Goal: Information Seeking & Learning: Check status

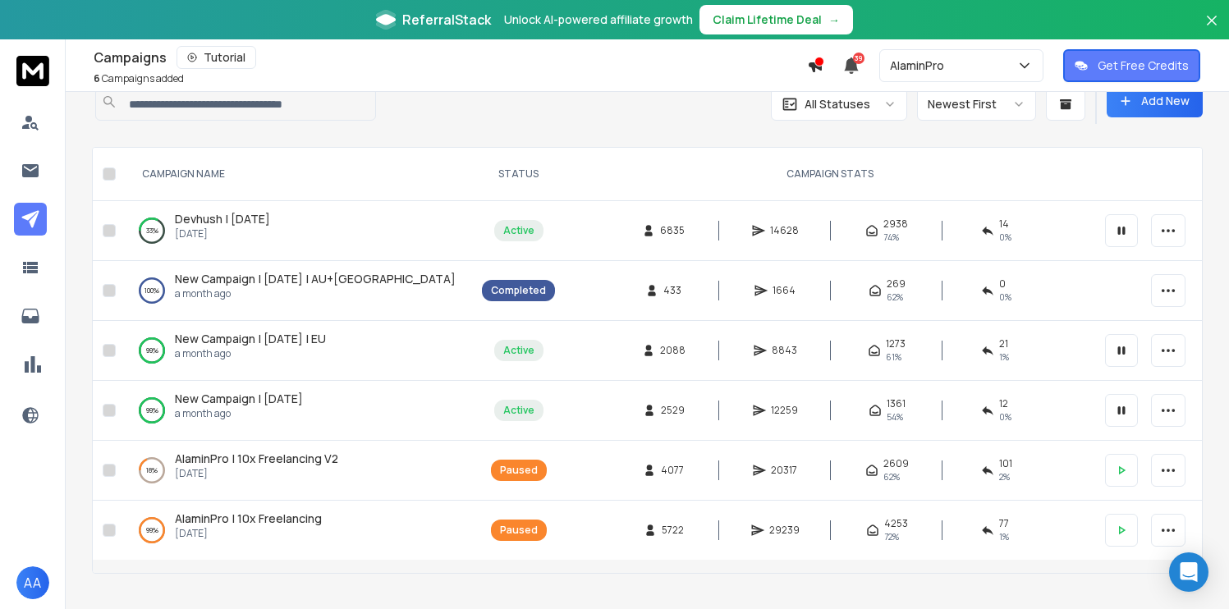
scroll to position [55, 0]
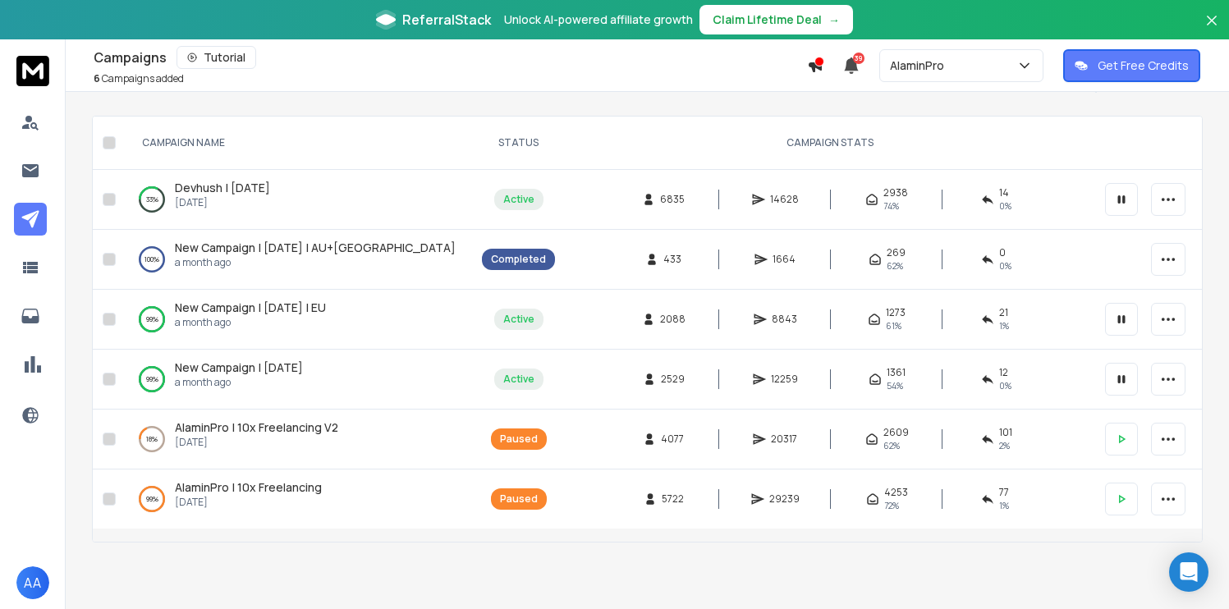
click at [360, 78] on div "6 Campaigns added" at bounding box center [451, 78] width 714 height 13
click at [35, 172] on icon at bounding box center [30, 170] width 16 height 13
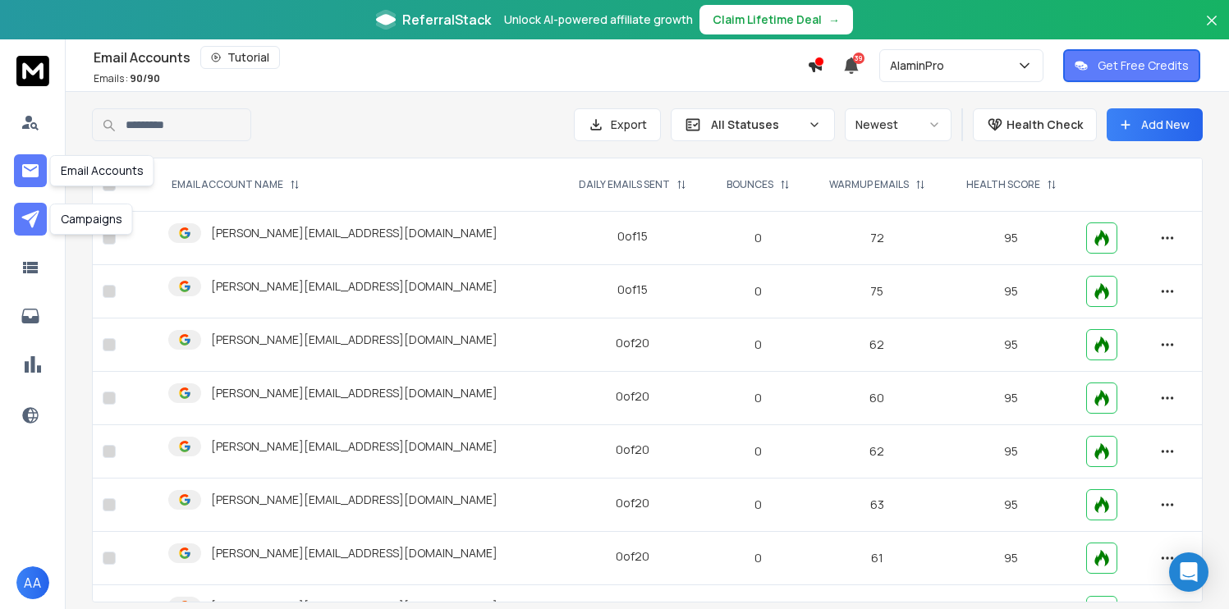
click at [29, 217] on icon at bounding box center [29, 219] width 17 height 17
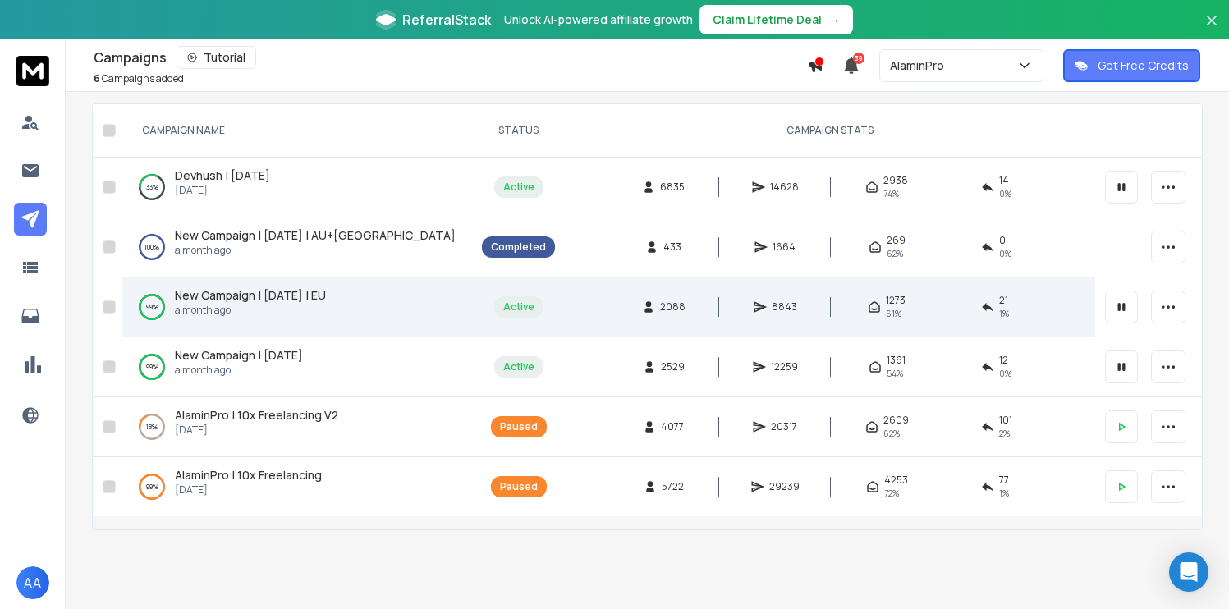
scroll to position [80, 0]
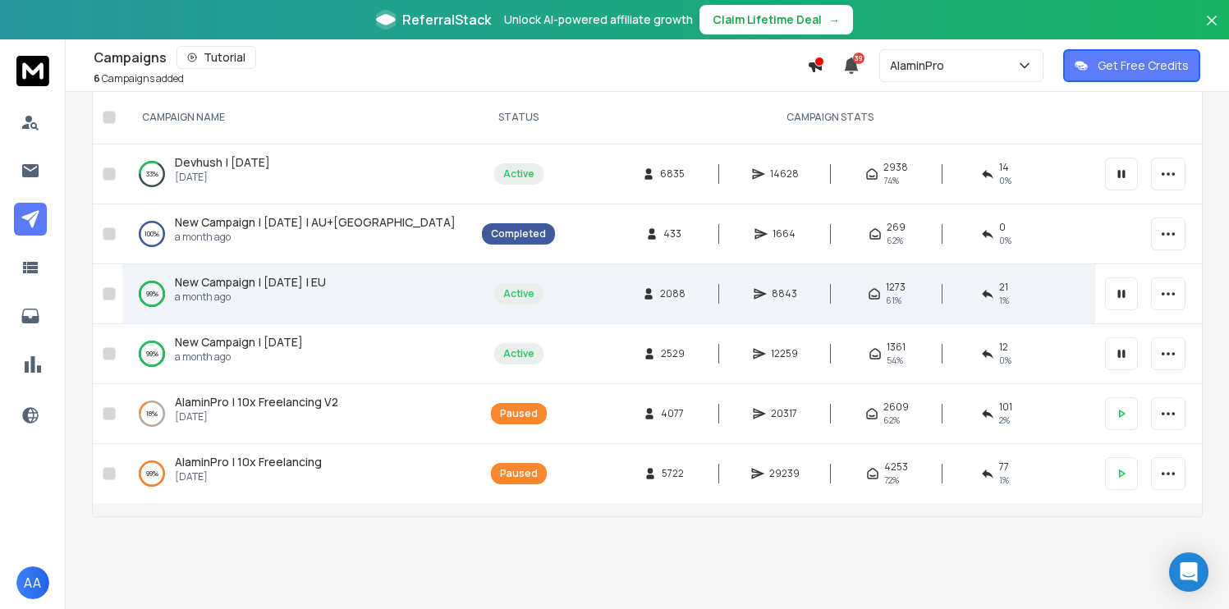
click at [250, 283] on span "New Campaign | [DATE] | EU" at bounding box center [250, 282] width 151 height 16
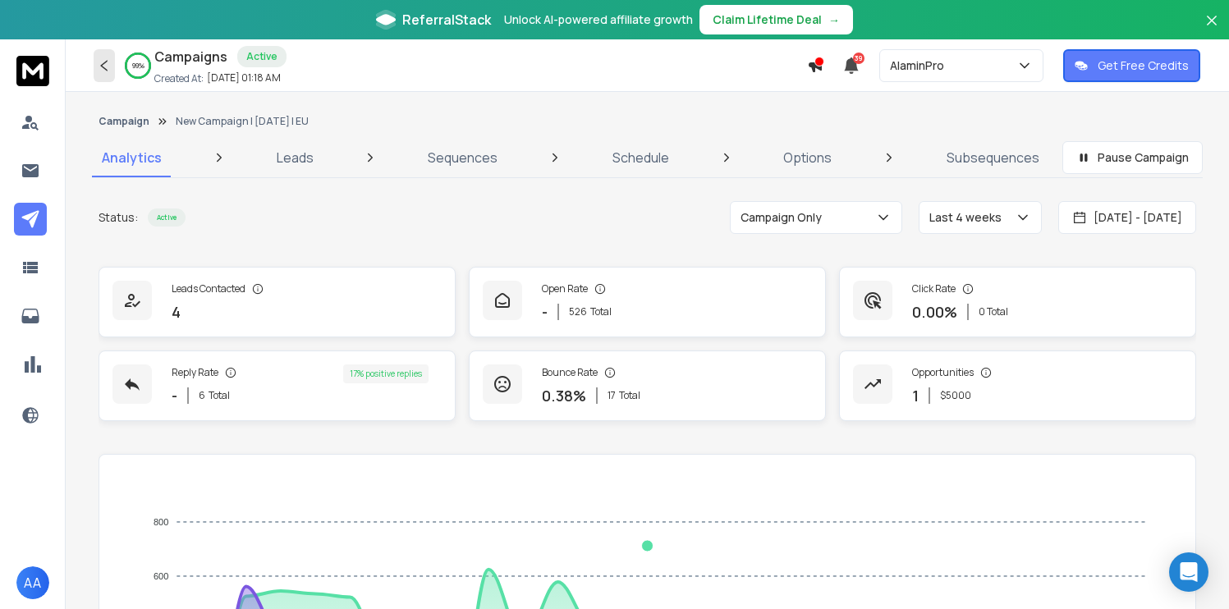
click at [109, 63] on icon at bounding box center [104, 65] width 15 height 15
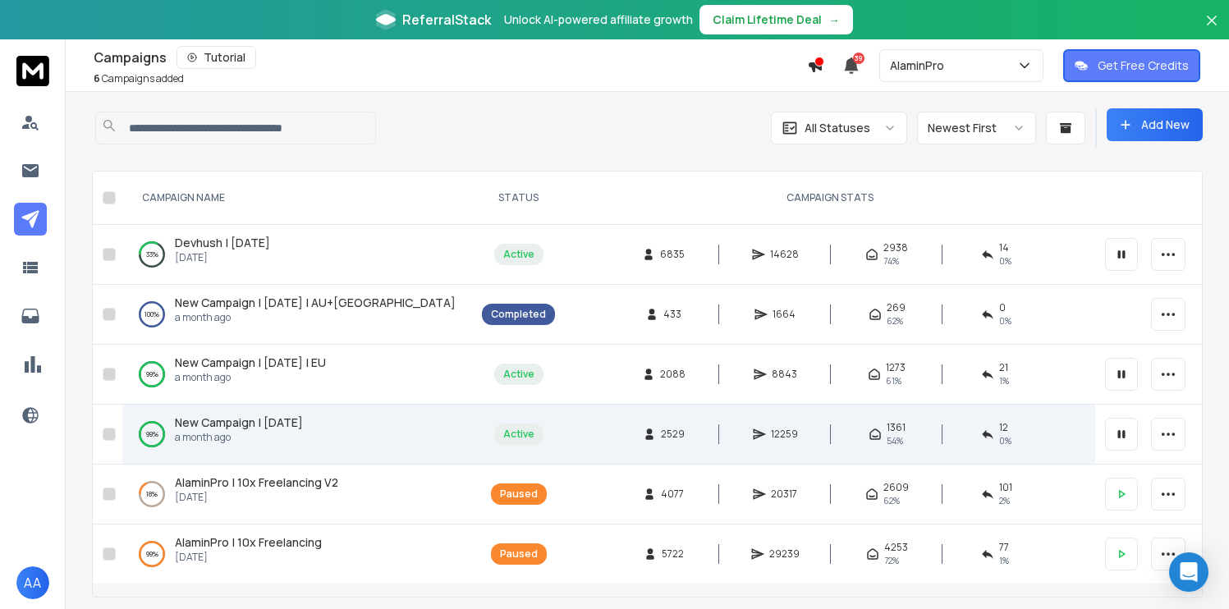
click at [266, 425] on span "New Campaign | [DATE]" at bounding box center [239, 423] width 128 height 16
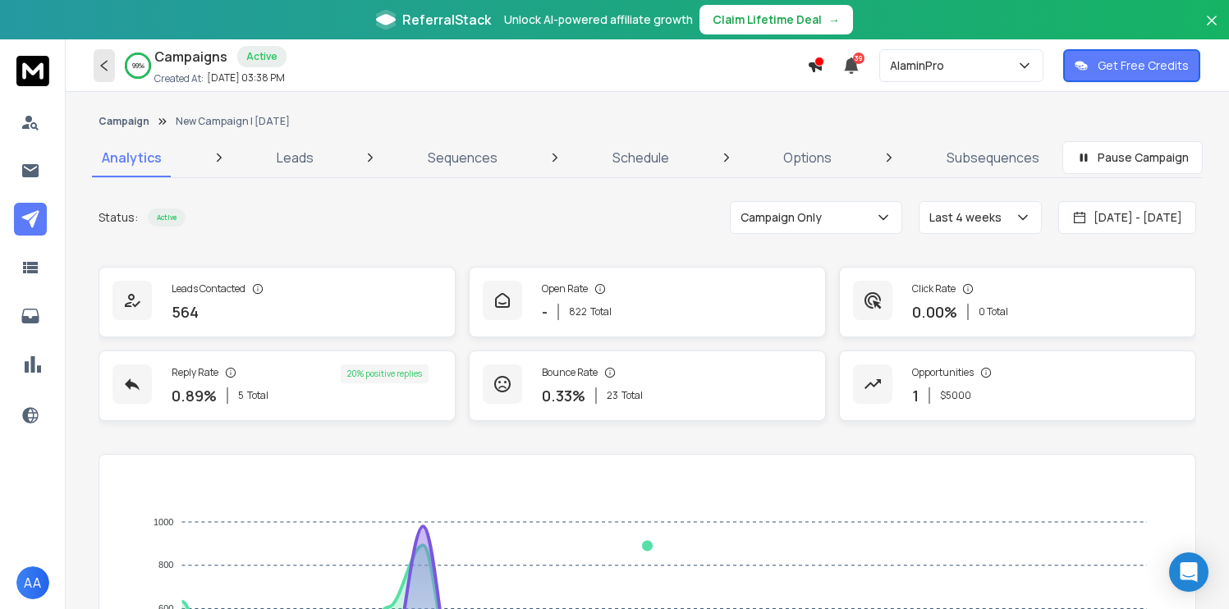
click at [108, 61] on icon at bounding box center [104, 65] width 15 height 15
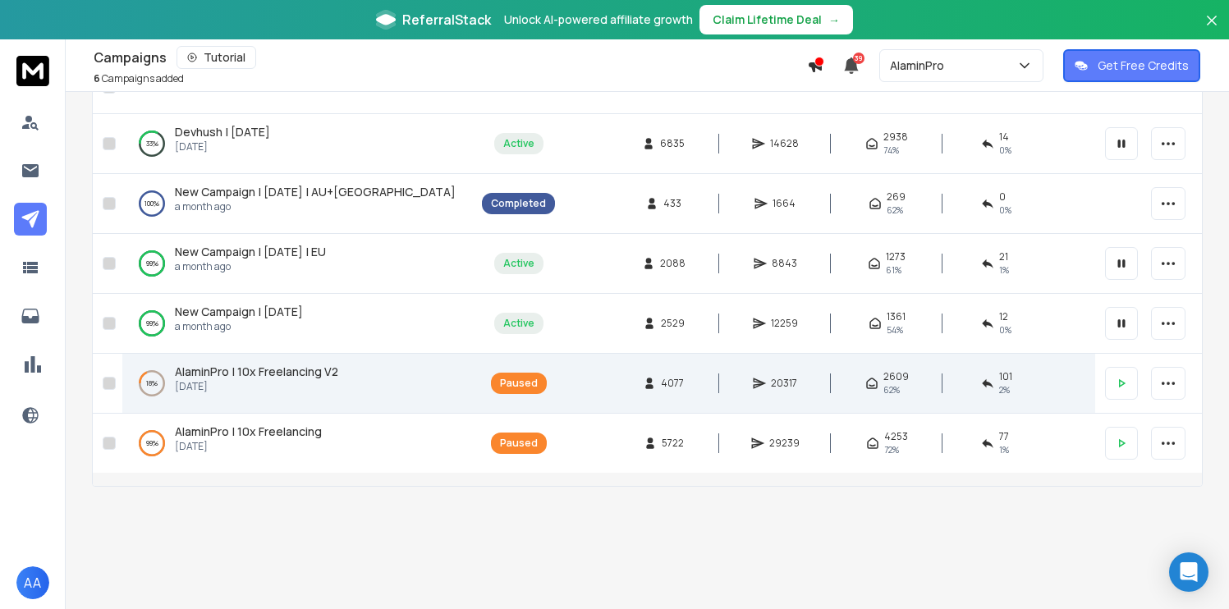
scroll to position [125, 0]
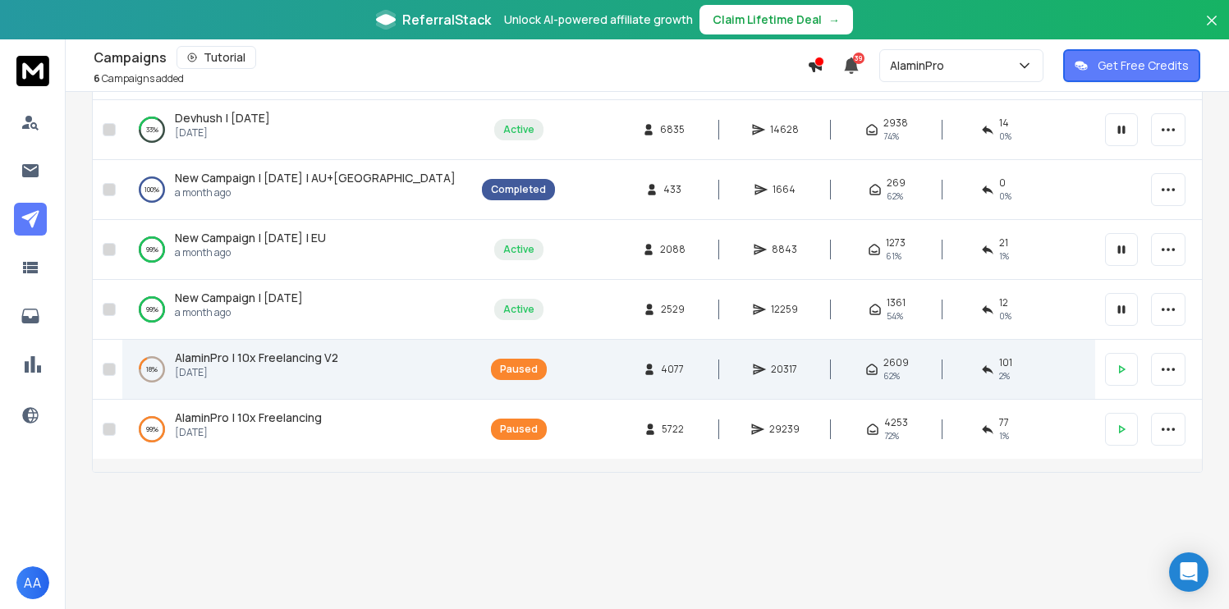
click at [204, 359] on span "AlaminPro | 10x Freelancing V2" at bounding box center [256, 358] width 163 height 16
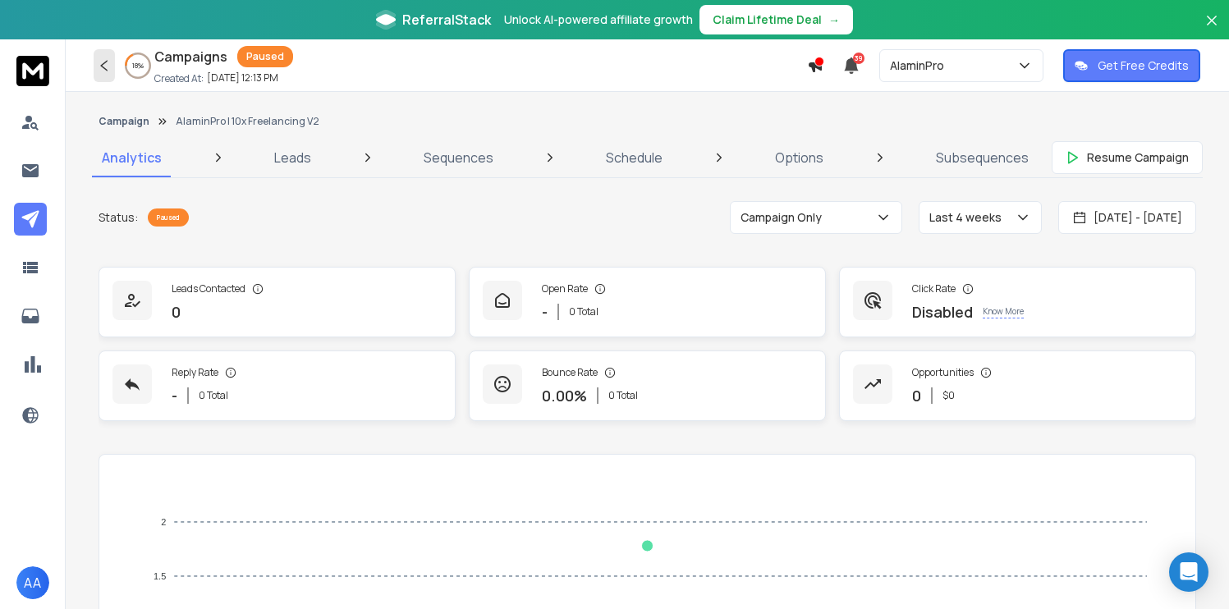
click at [101, 71] on icon at bounding box center [104, 65] width 15 height 15
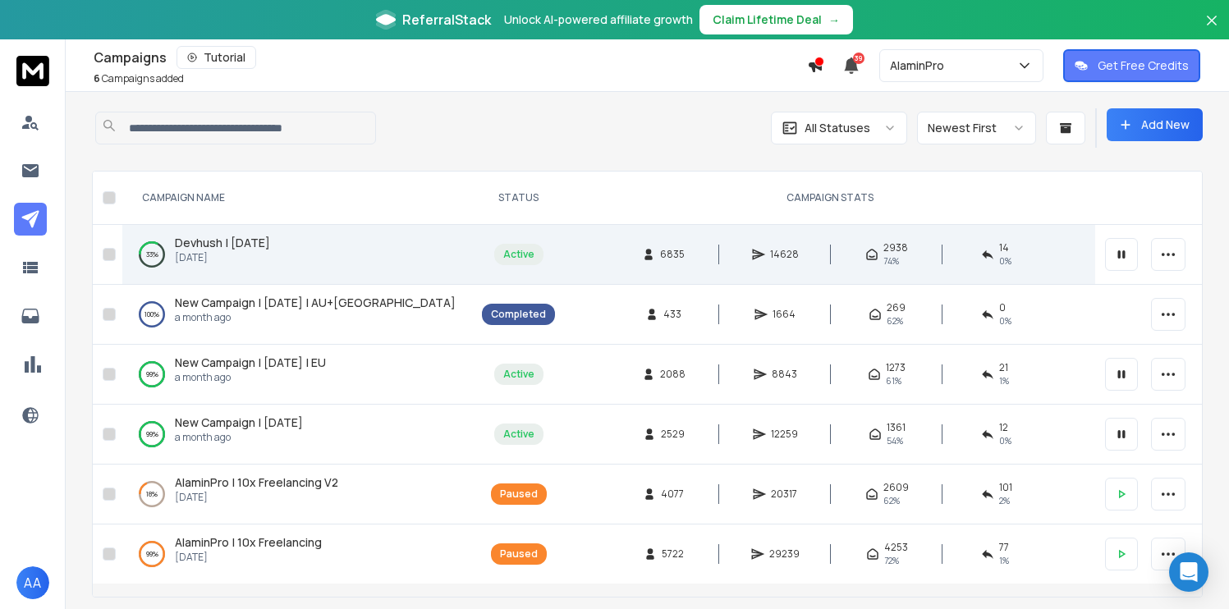
click at [199, 235] on link "Devhush | [DATE]" at bounding box center [222, 243] width 95 height 16
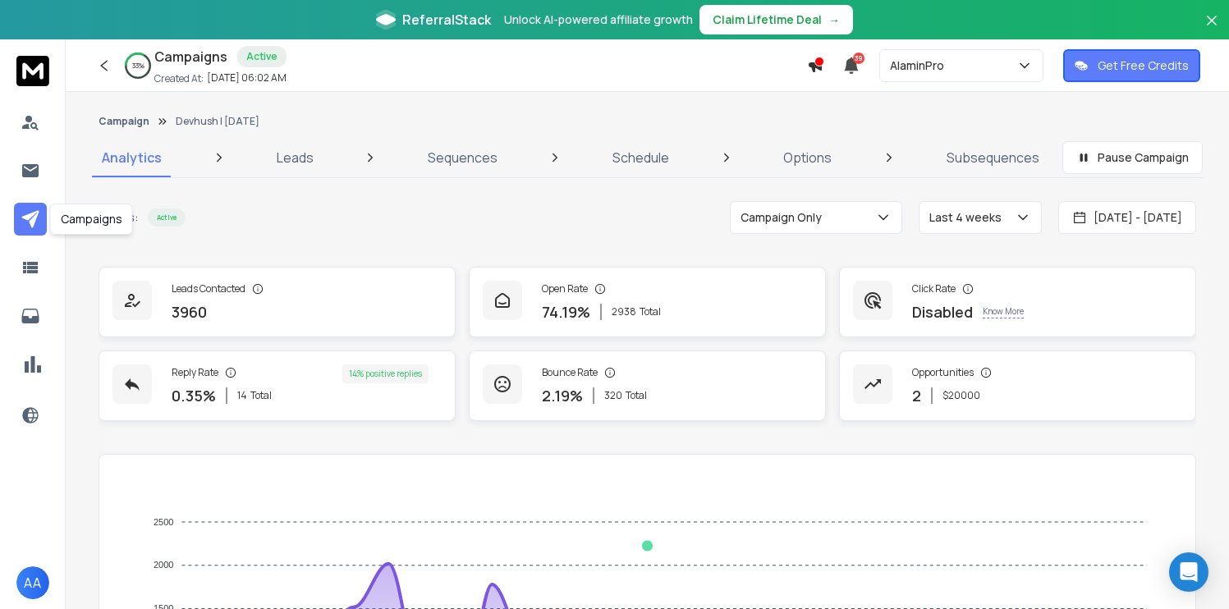
click at [27, 214] on icon at bounding box center [29, 219] width 17 height 17
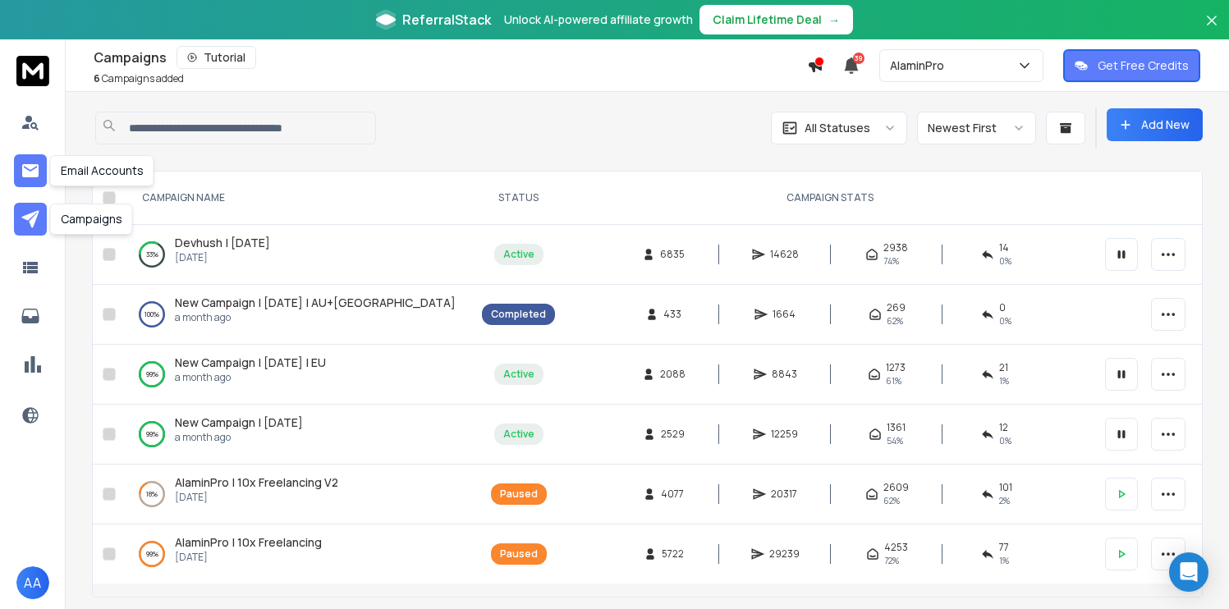
click at [34, 173] on icon at bounding box center [30, 170] width 16 height 13
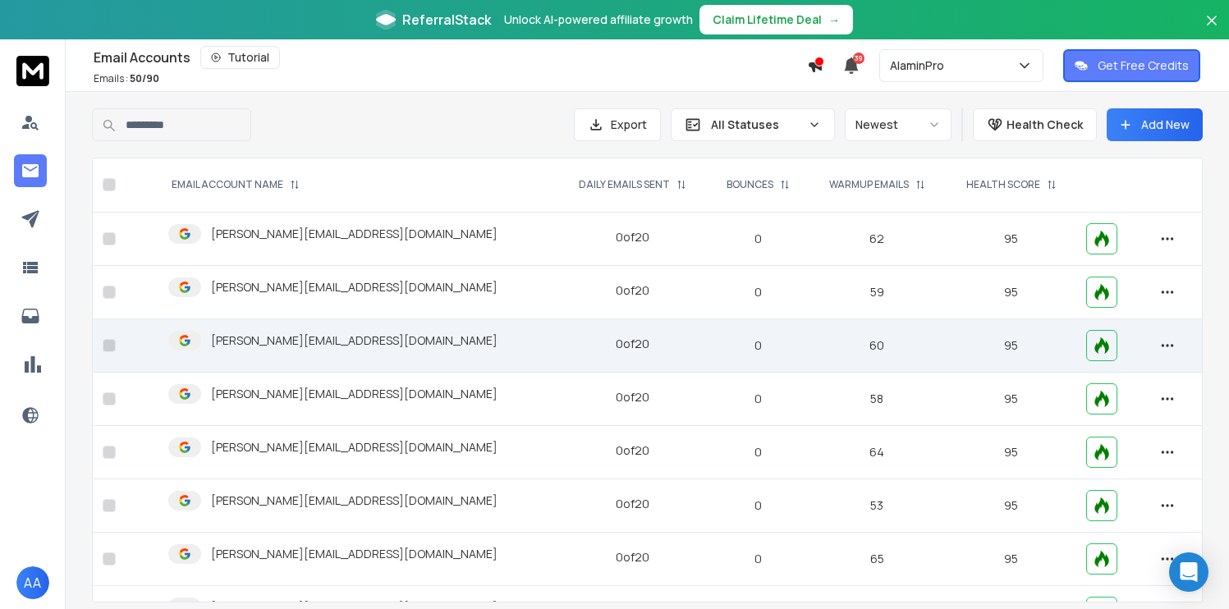
scroll to position [1011, 0]
